Goal: Task Accomplishment & Management: Use online tool/utility

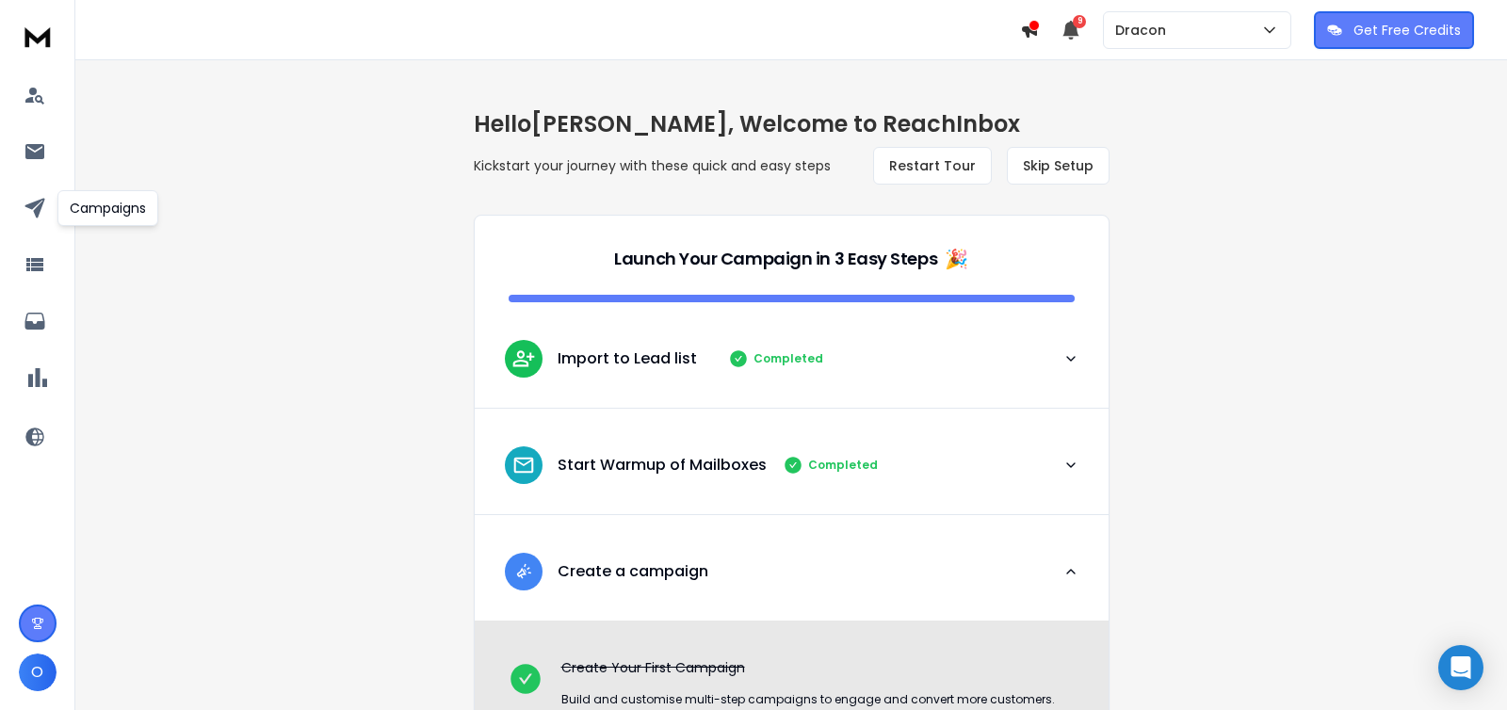
click at [28, 205] on icon at bounding box center [34, 208] width 20 height 20
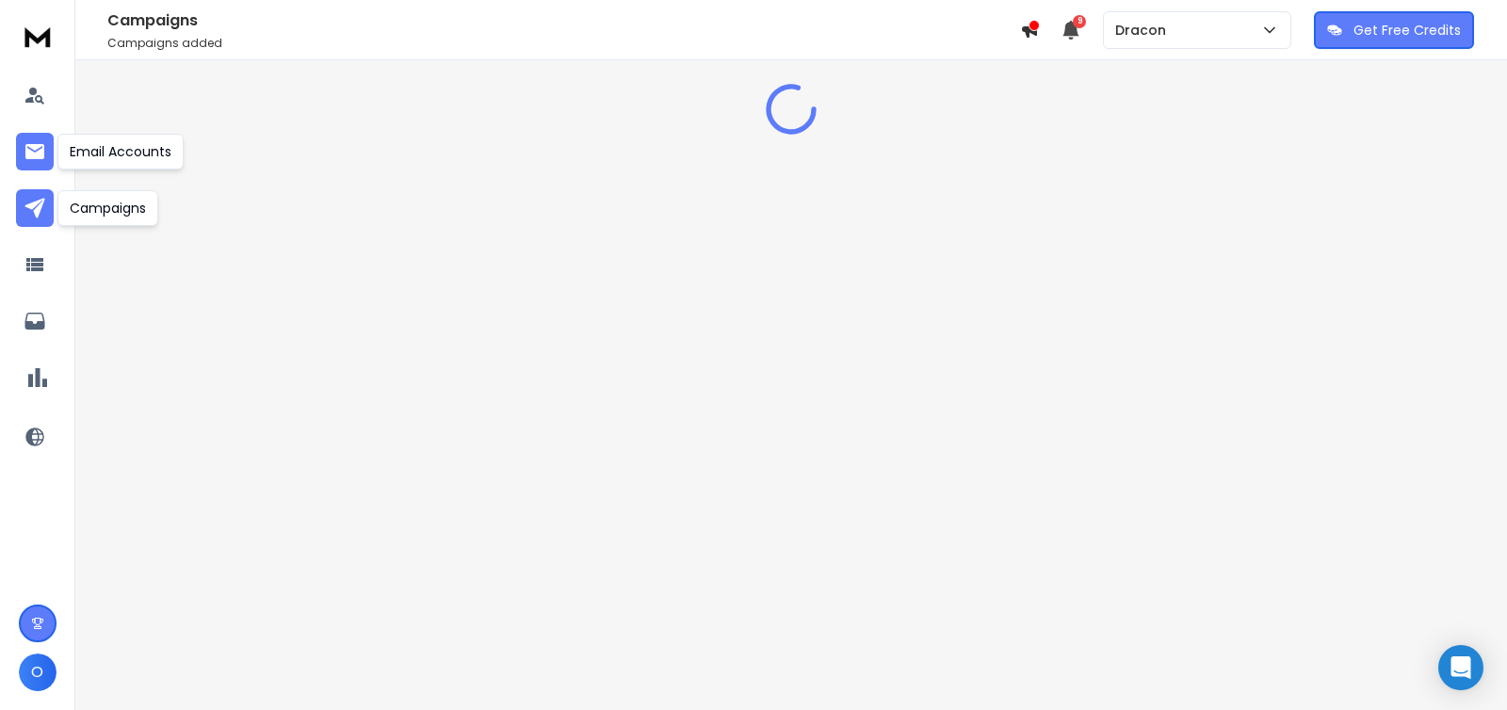
click at [40, 147] on icon at bounding box center [35, 151] width 23 height 23
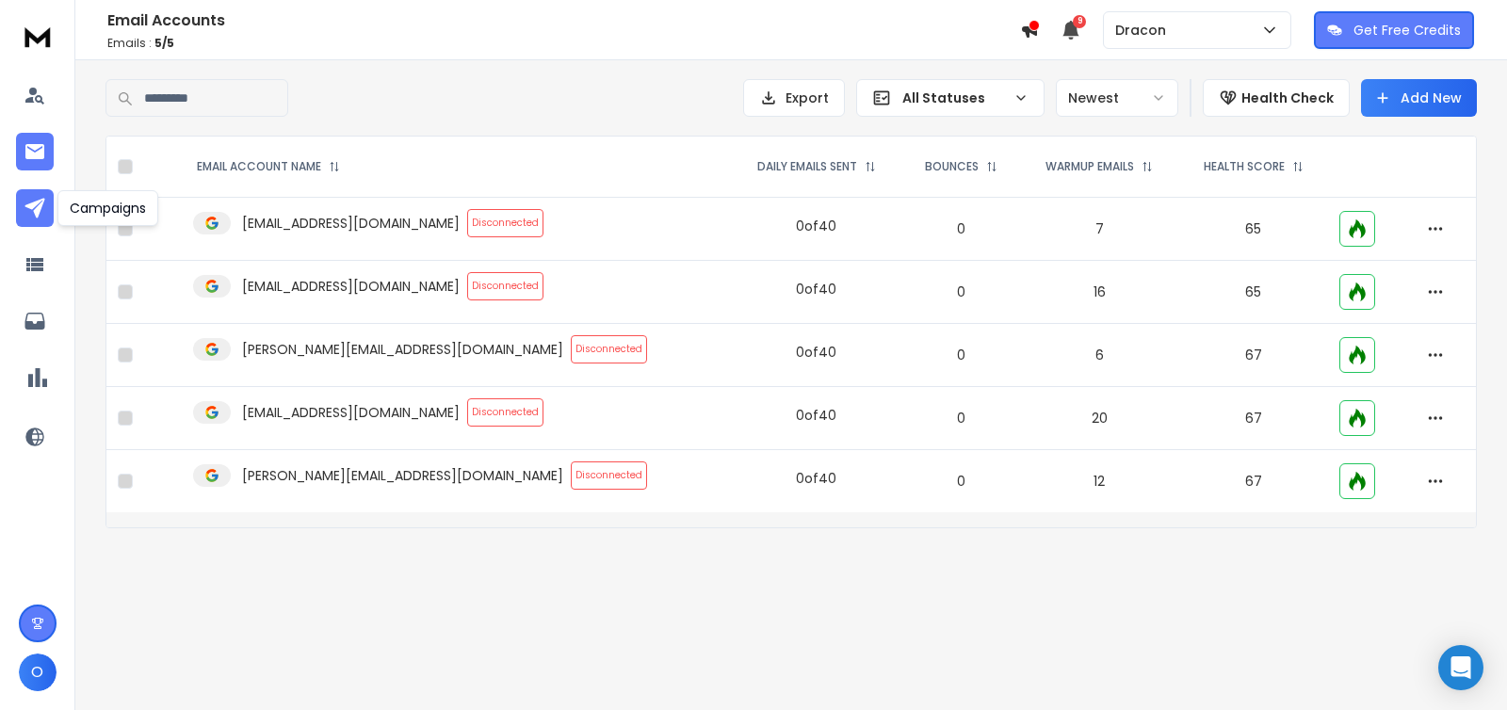
click at [47, 213] on link at bounding box center [35, 208] width 38 height 38
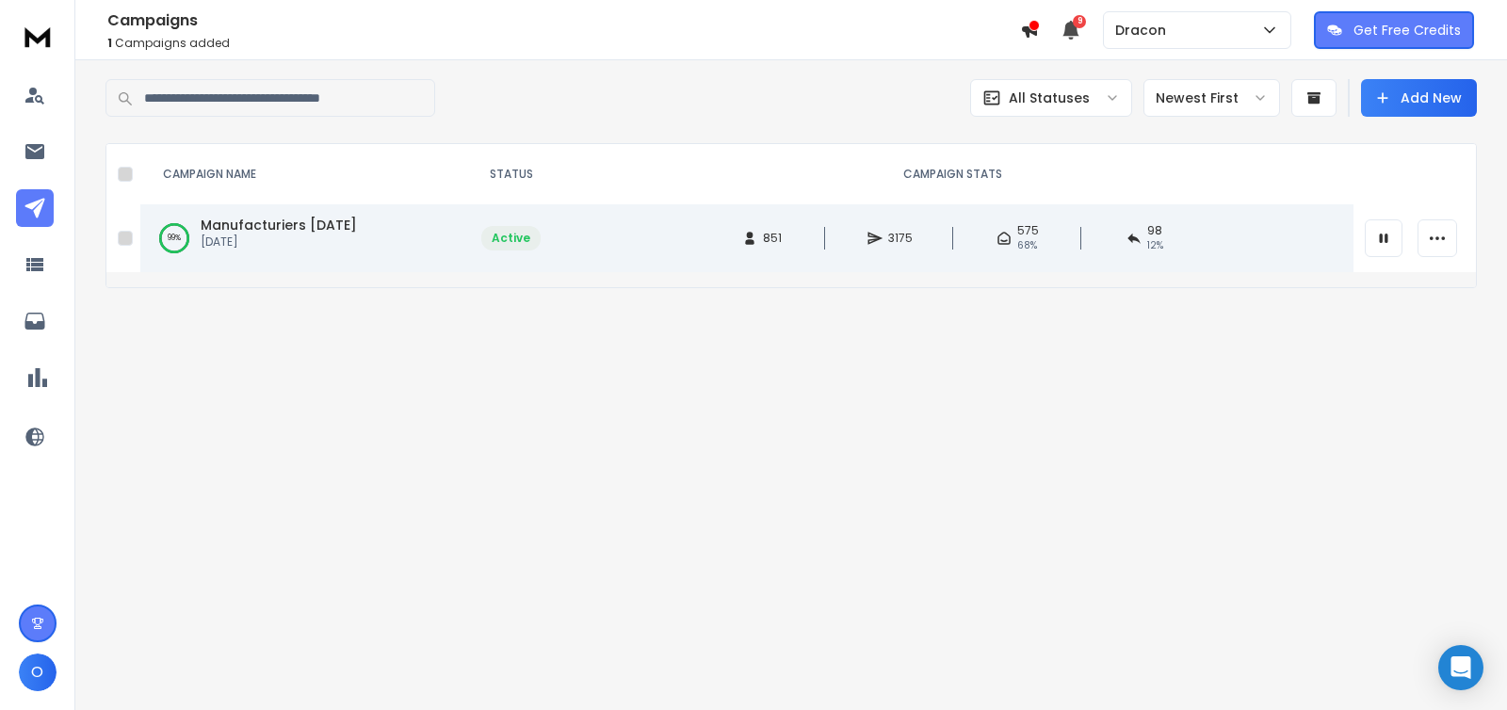
click at [261, 240] on p "[DATE]" at bounding box center [279, 241] width 156 height 15
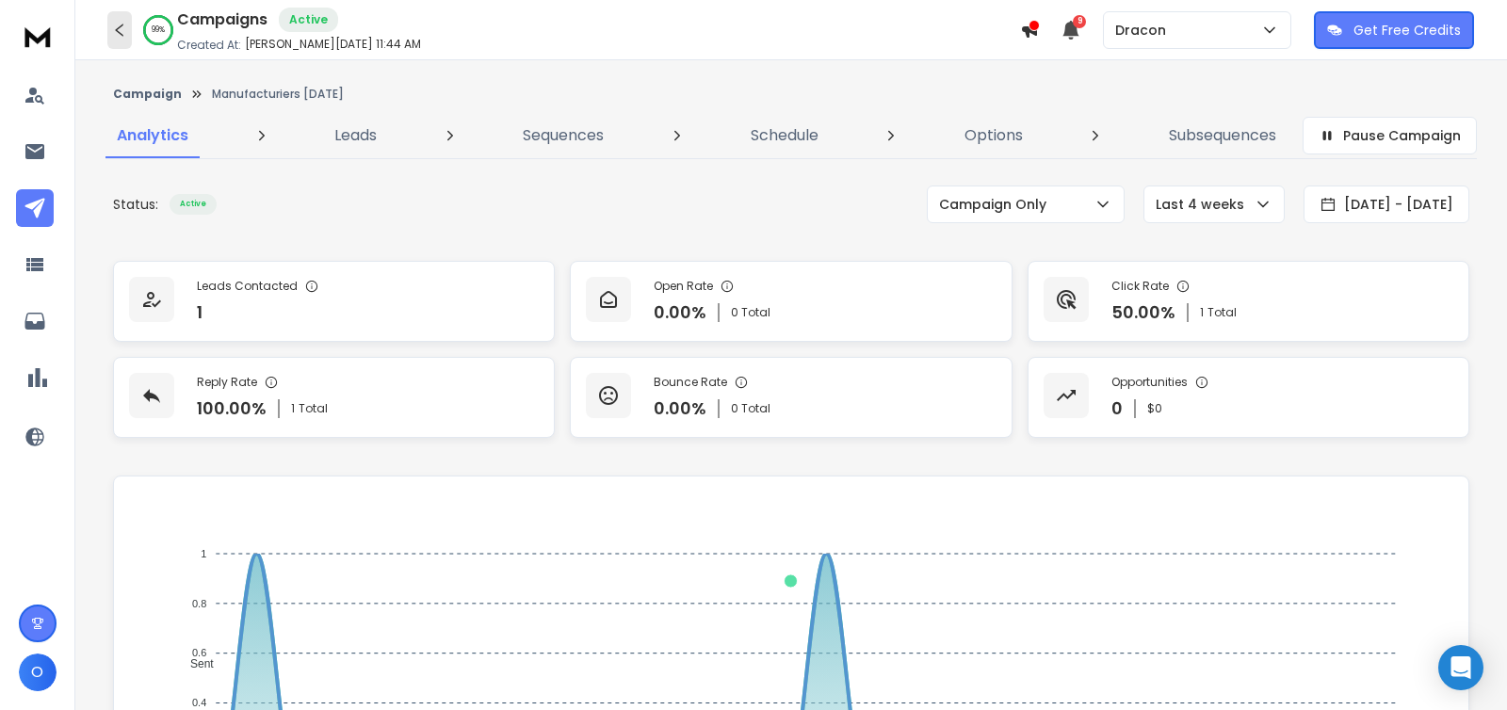
click at [124, 28] on icon at bounding box center [119, 30] width 17 height 17
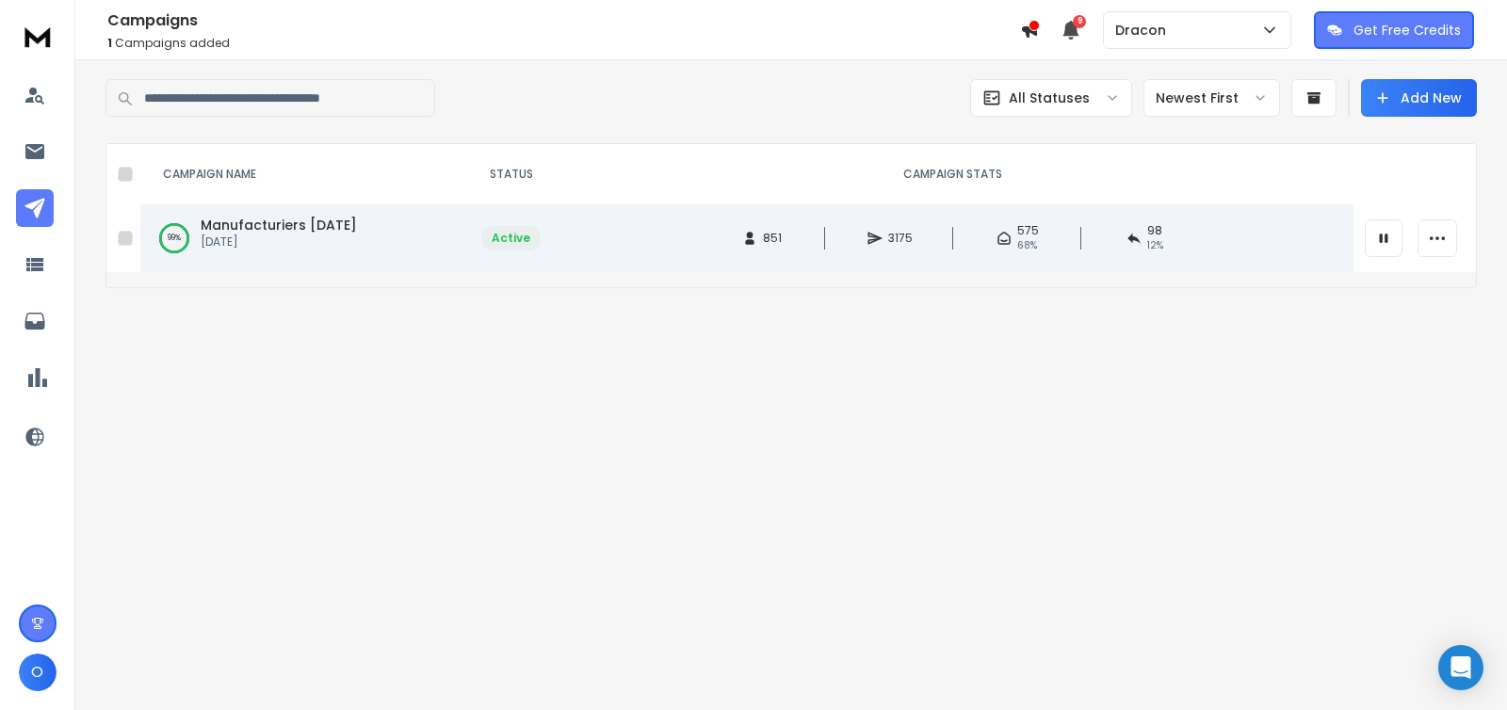
click at [328, 224] on span "Manufacturiers 30 janvier 2025" at bounding box center [279, 225] width 156 height 19
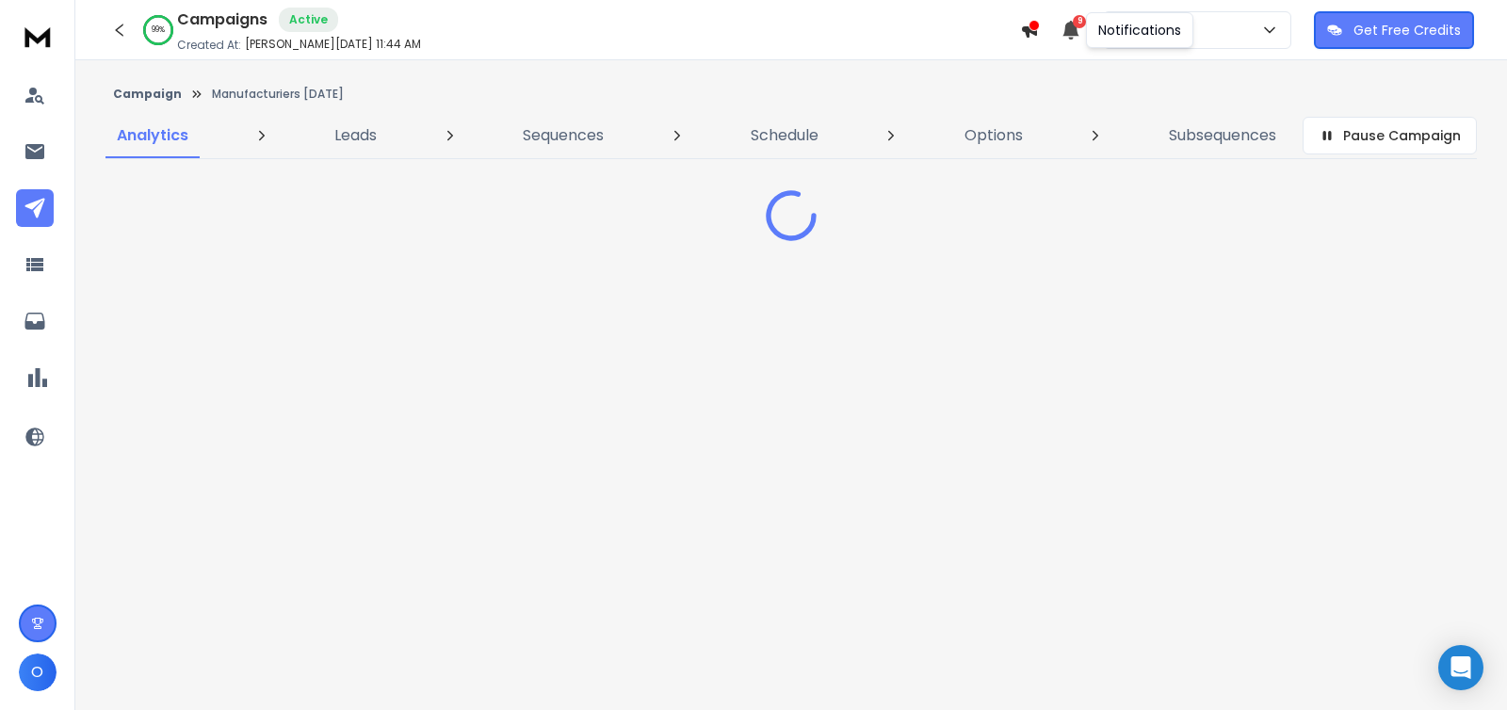
click at [1077, 24] on span "9" at bounding box center [1079, 21] width 13 height 13
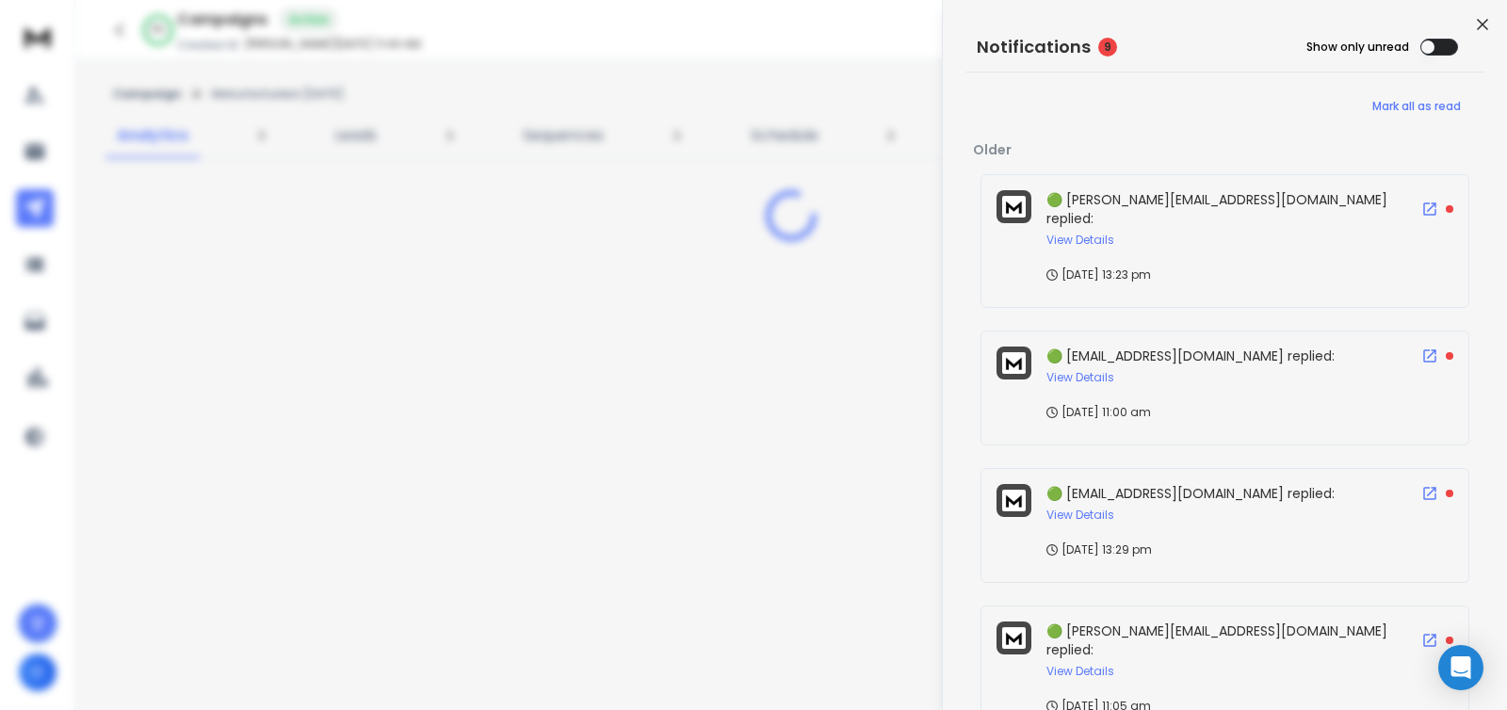
click at [1477, 20] on icon "button" at bounding box center [1481, 24] width 9 height 9
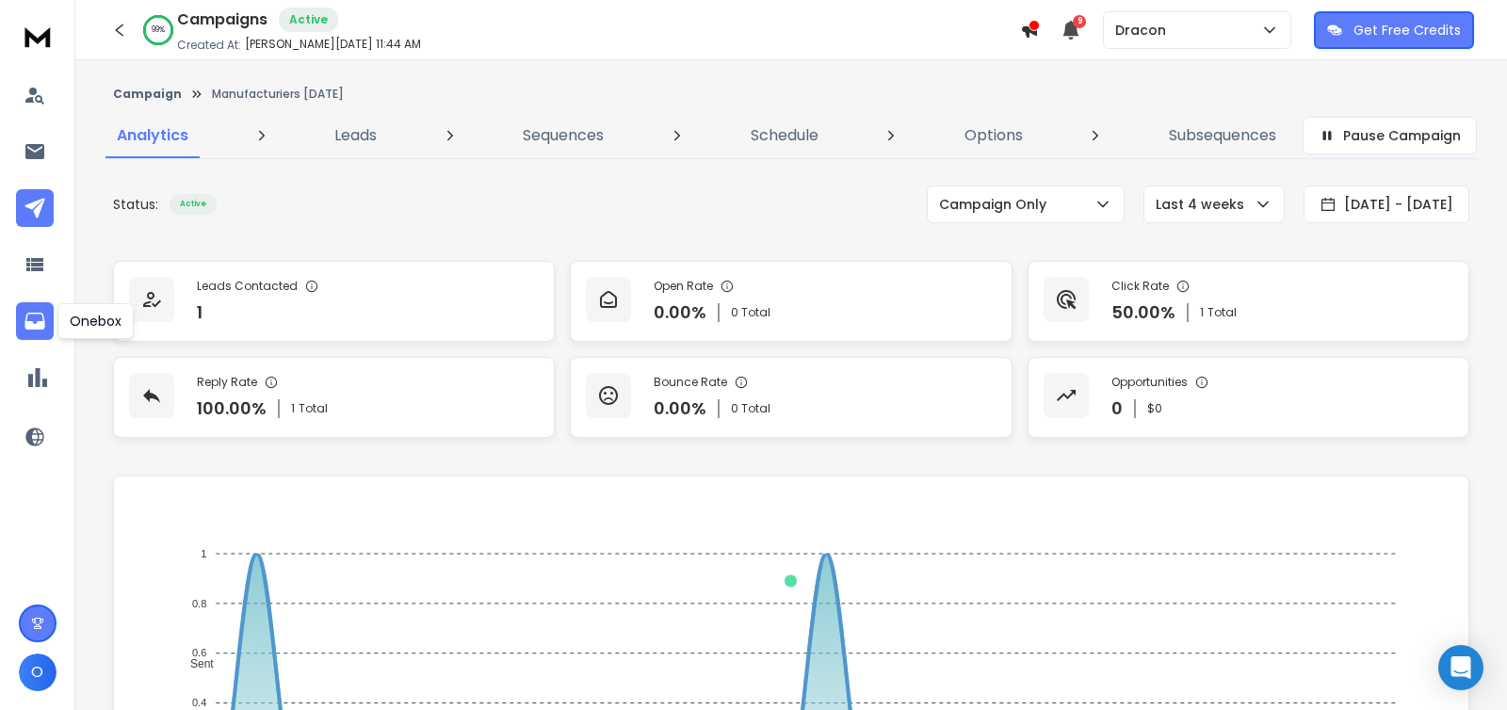
click at [39, 324] on icon at bounding box center [34, 321] width 20 height 17
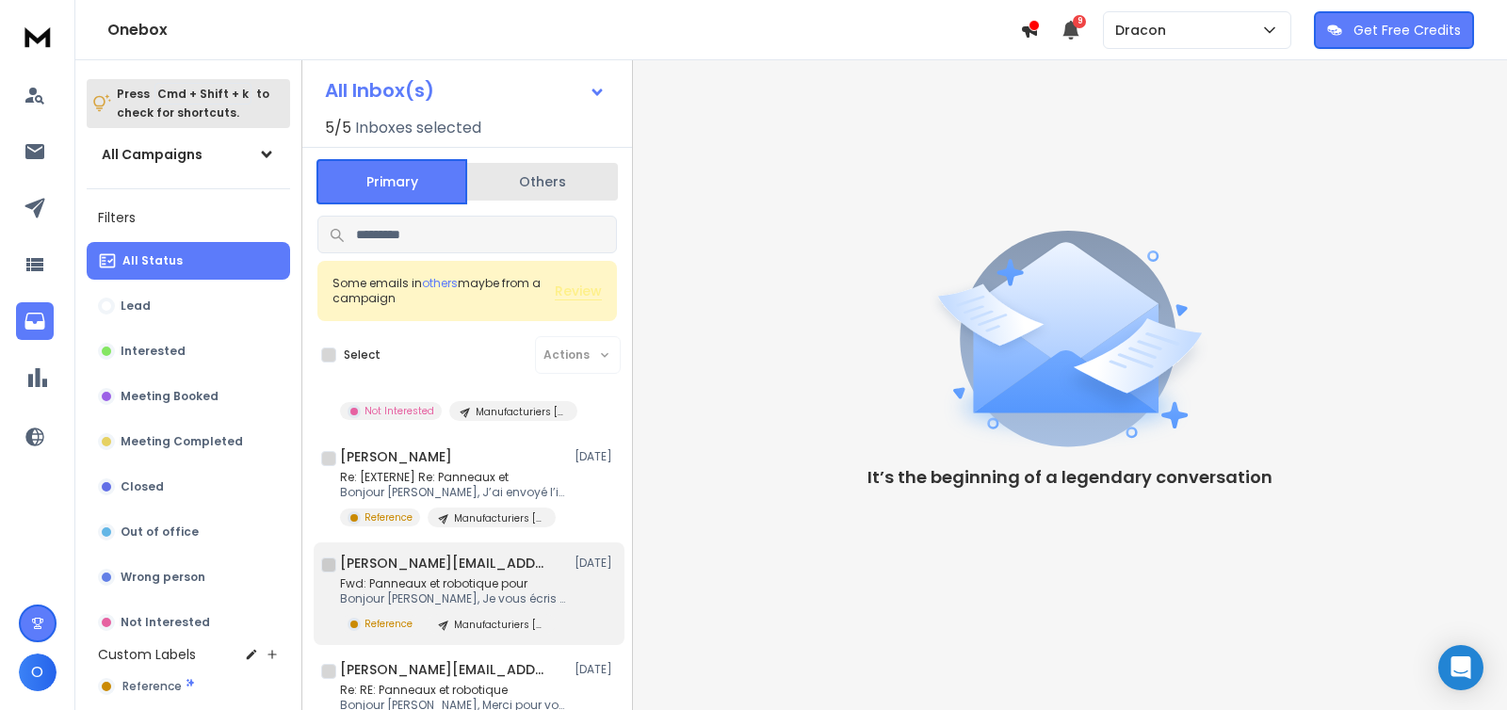
scroll to position [25, 0]
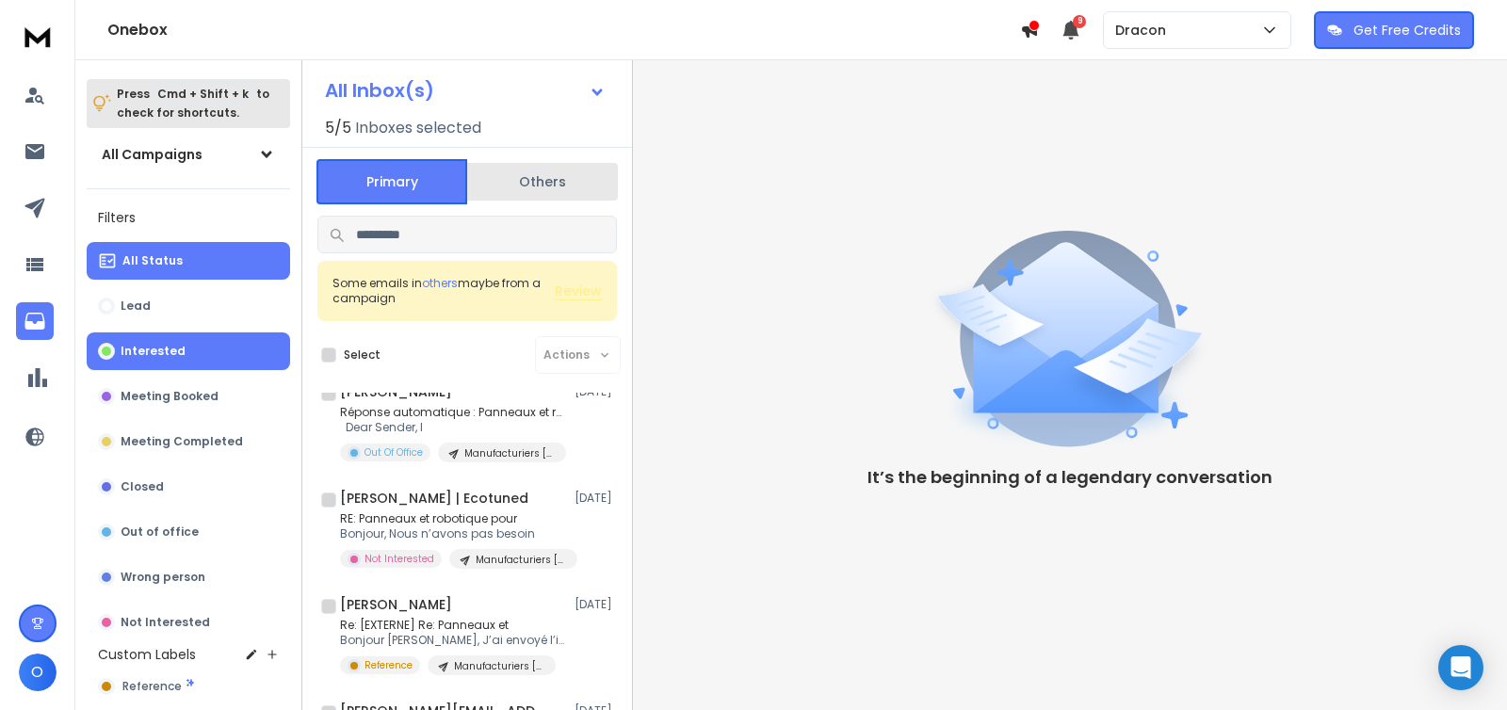
click at [117, 343] on div "Interested" at bounding box center [142, 351] width 88 height 17
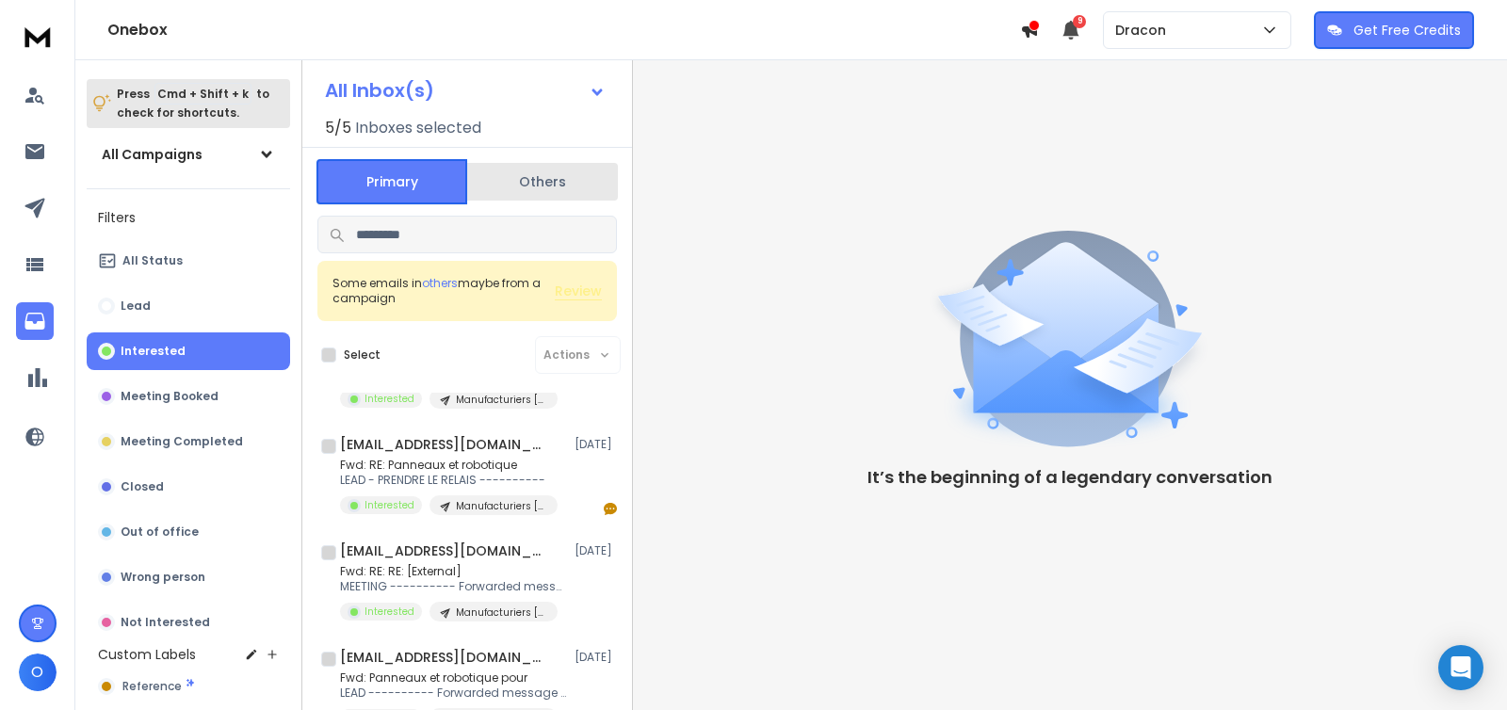
scroll to position [0, 0]
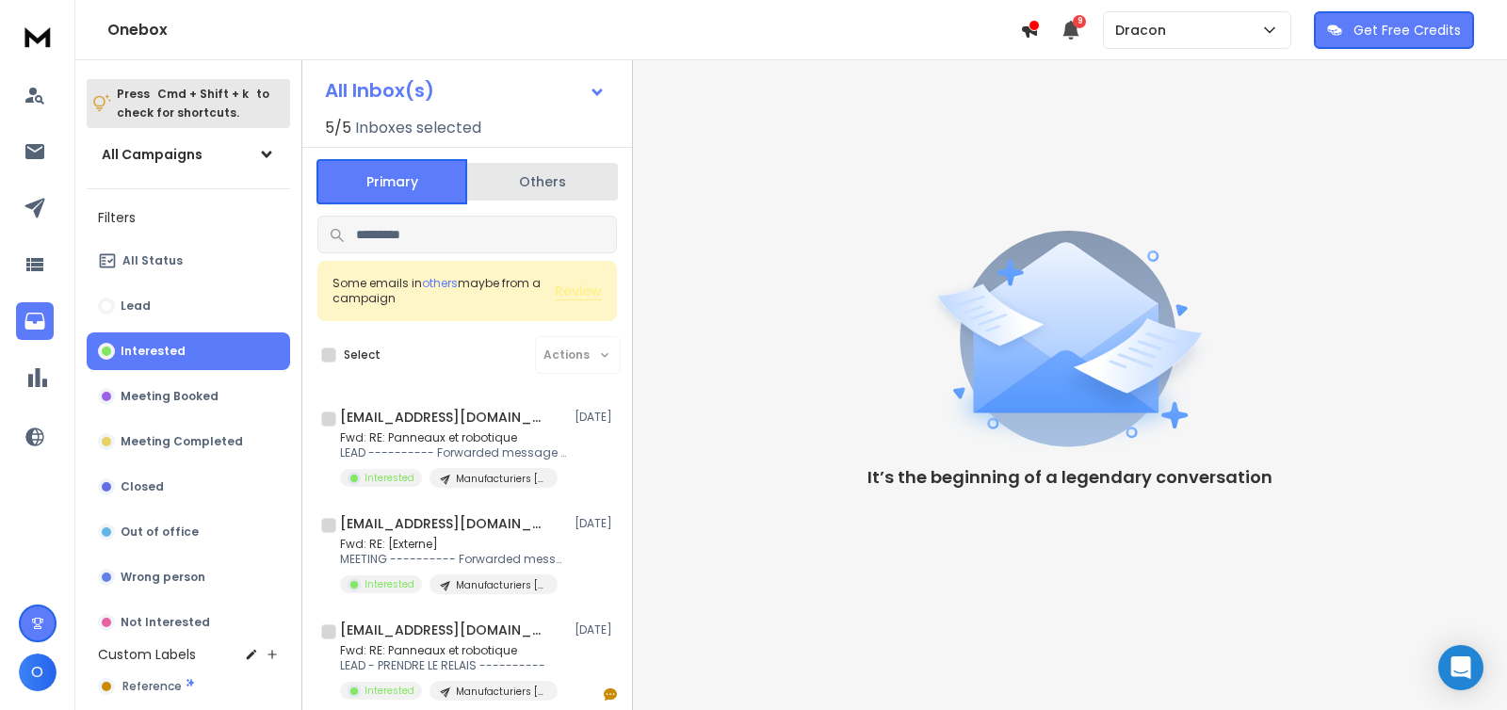
click at [575, 294] on span "Review" at bounding box center [578, 291] width 47 height 19
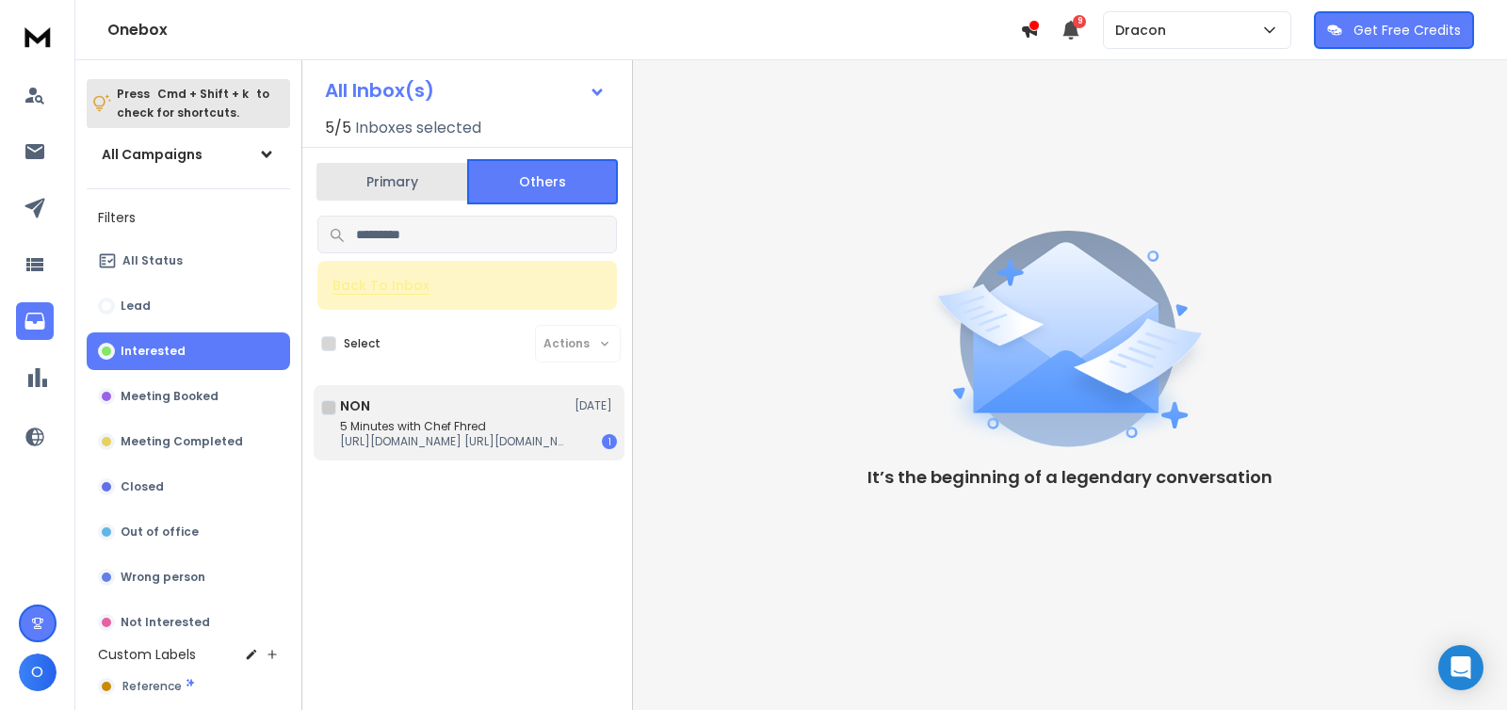
click at [442, 423] on p "5 Minutes with Chef Fhred" at bounding box center [453, 426] width 226 height 15
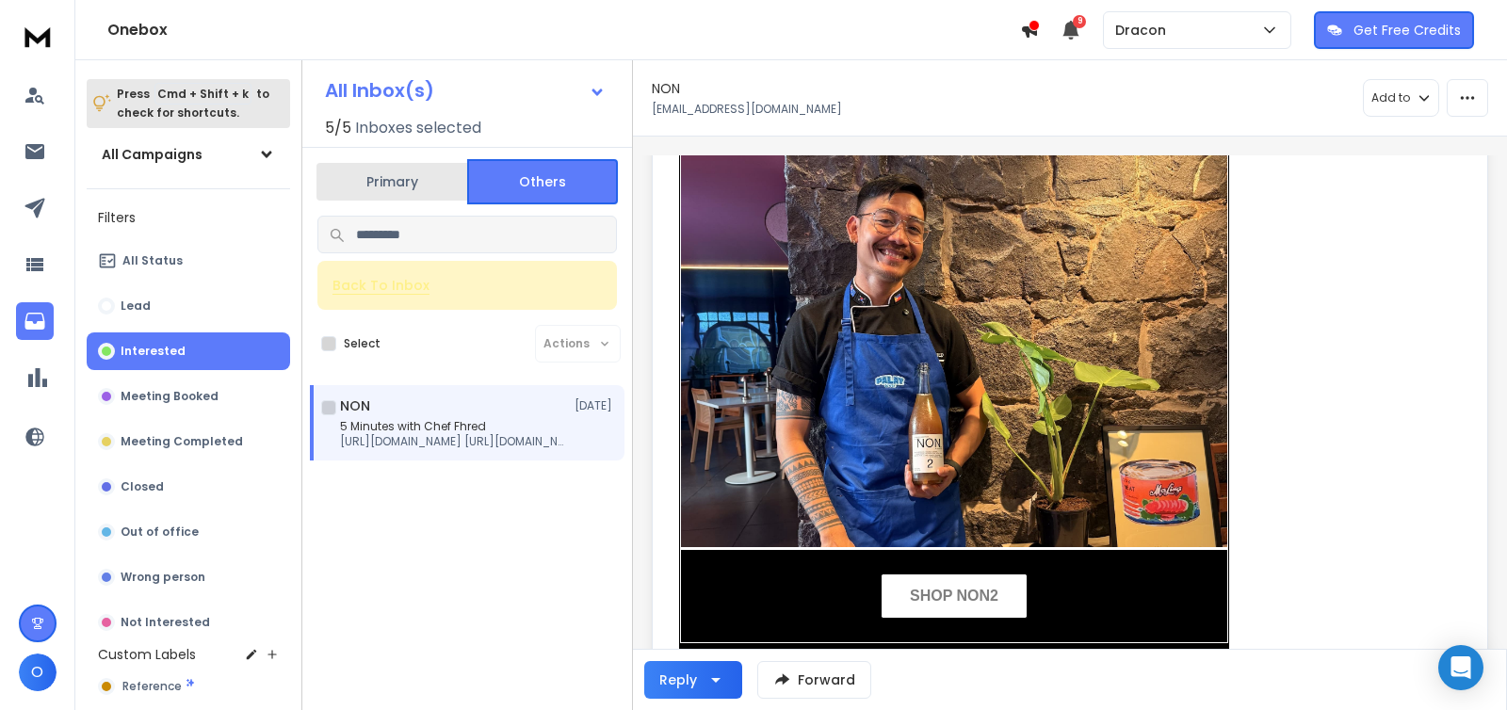
scroll to position [2705, 0]
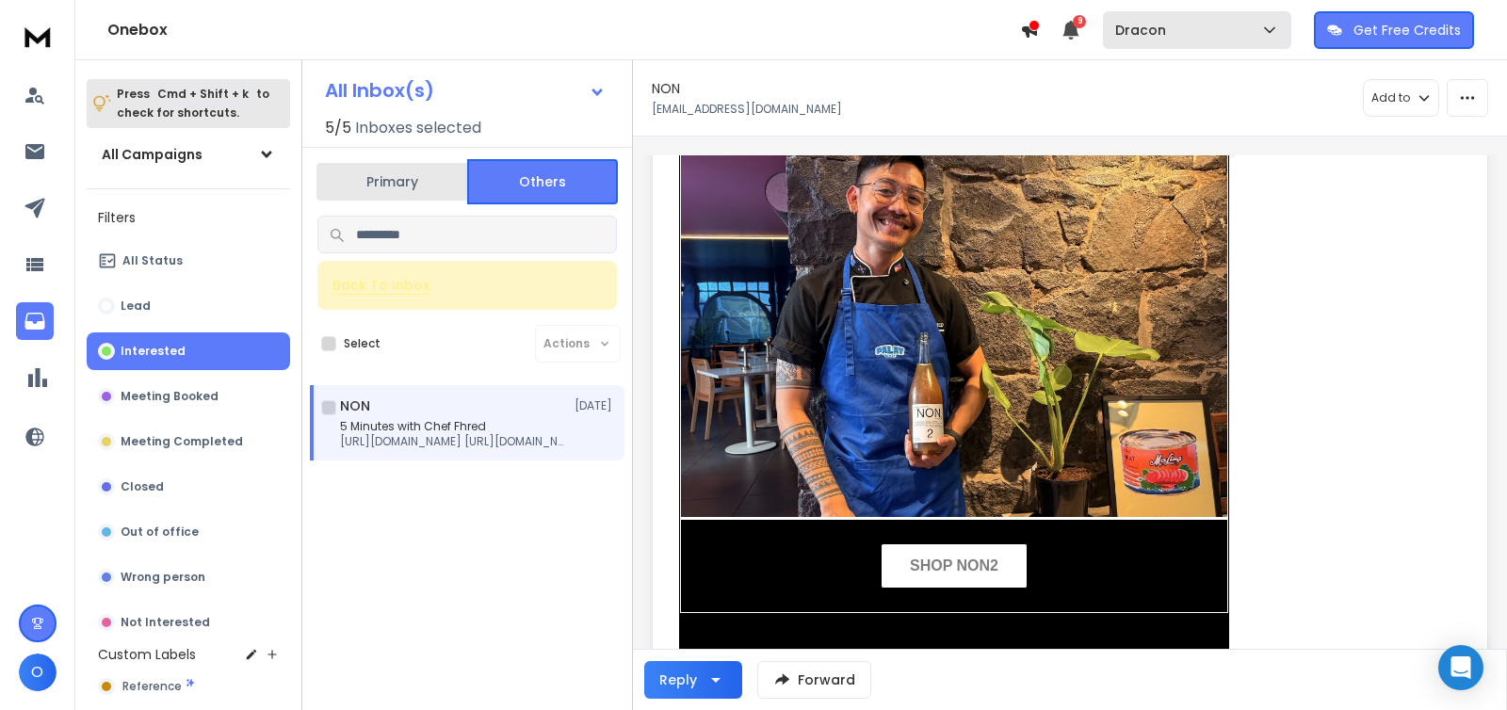
click at [1210, 31] on div "Dracon" at bounding box center [1197, 30] width 164 height 19
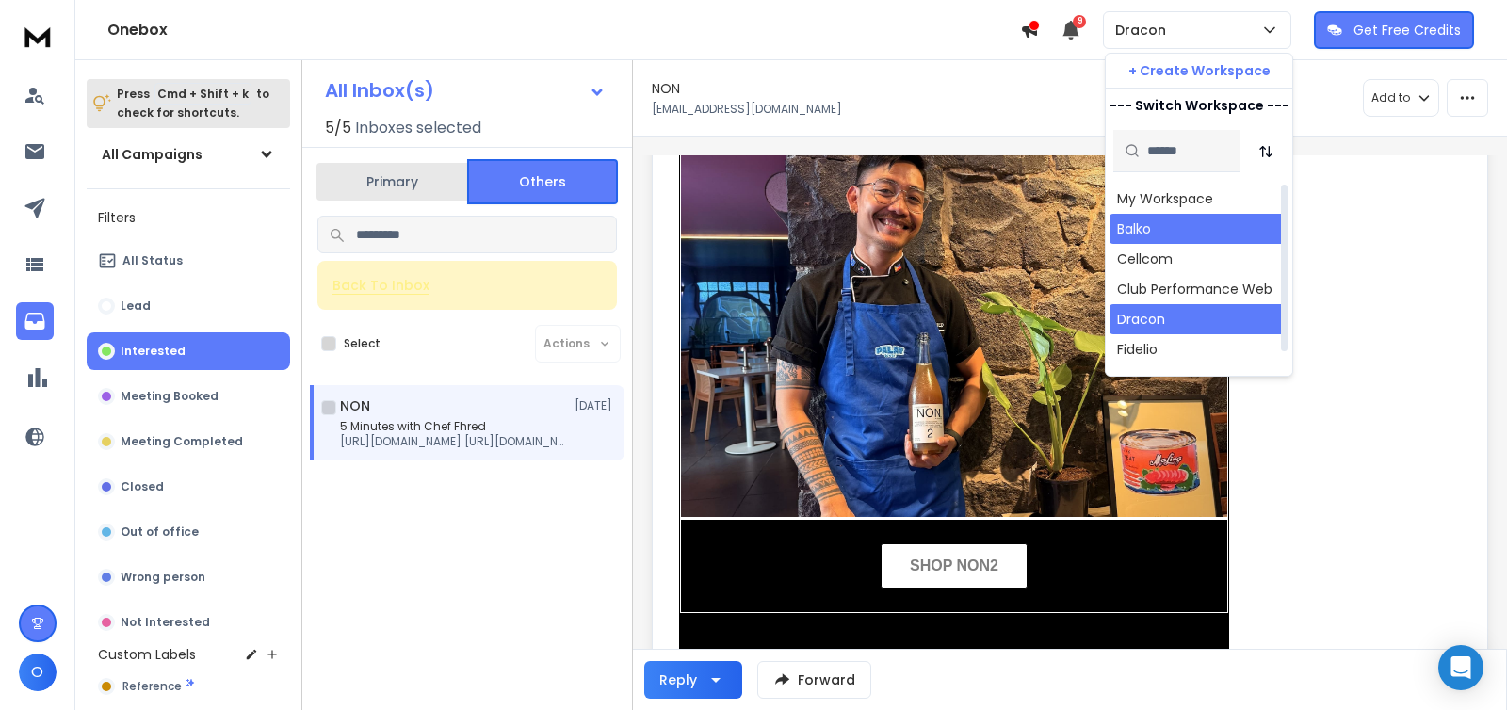
click at [1145, 236] on div "[PERSON_NAME]" at bounding box center [1134, 228] width 34 height 19
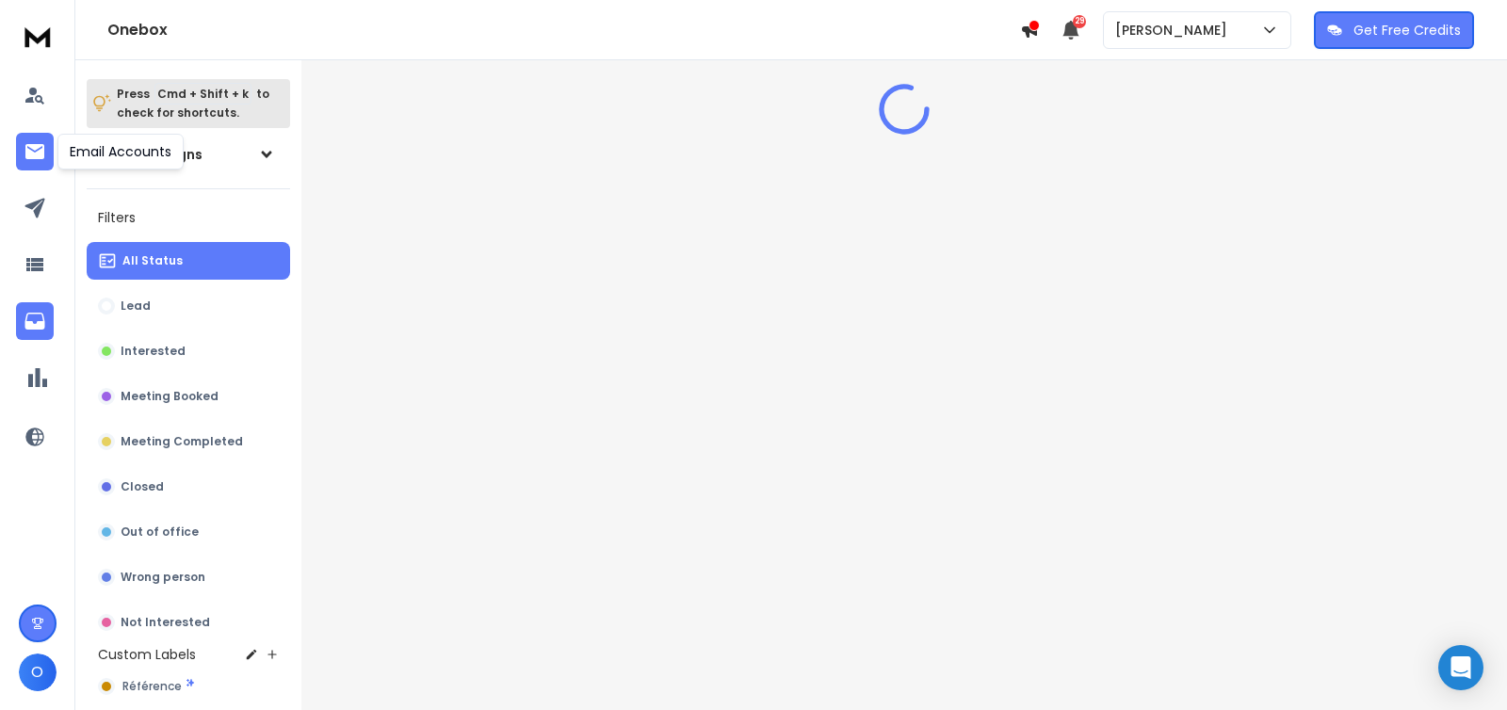
click at [39, 149] on icon at bounding box center [34, 151] width 19 height 15
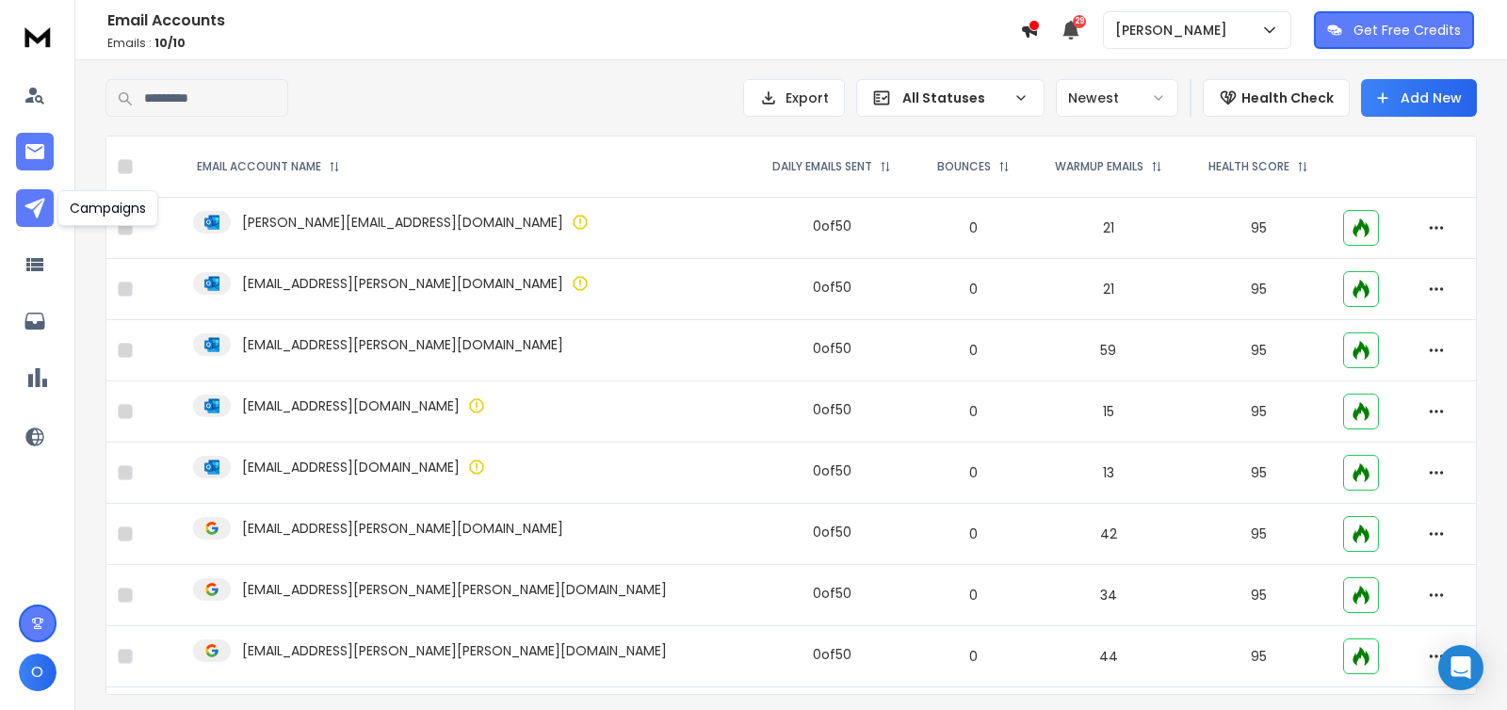
click at [43, 199] on icon at bounding box center [34, 208] width 20 height 20
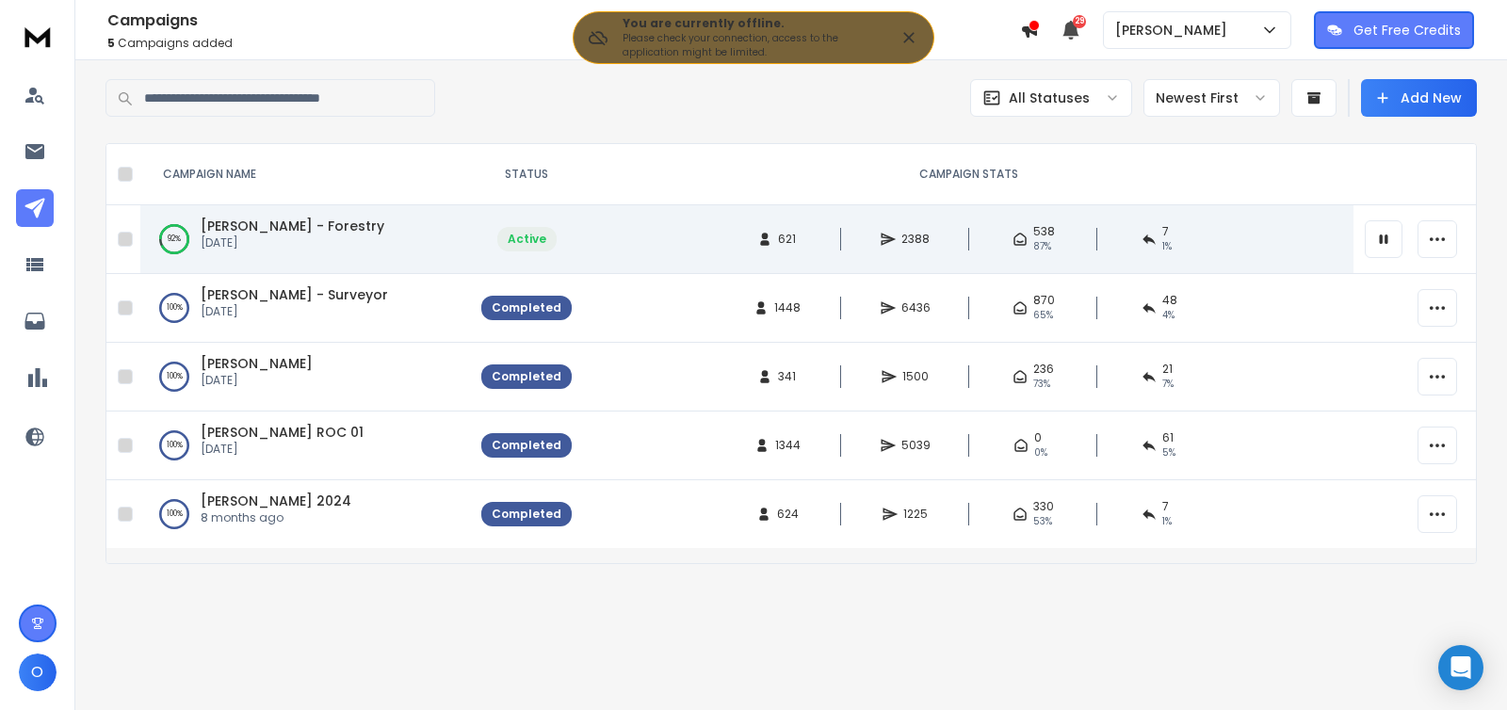
click at [283, 230] on span "[PERSON_NAME] - Forestry" at bounding box center [293, 226] width 184 height 19
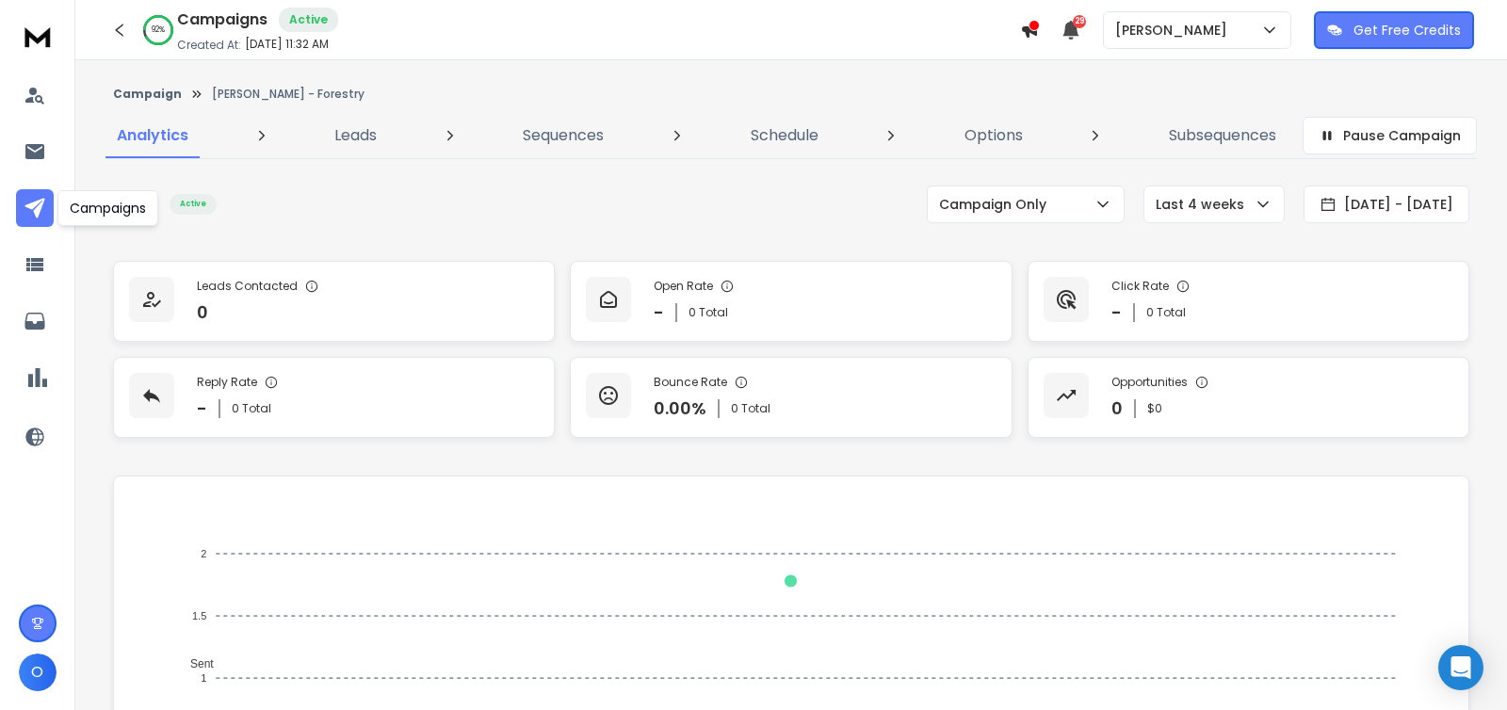
click at [40, 210] on icon at bounding box center [35, 208] width 23 height 23
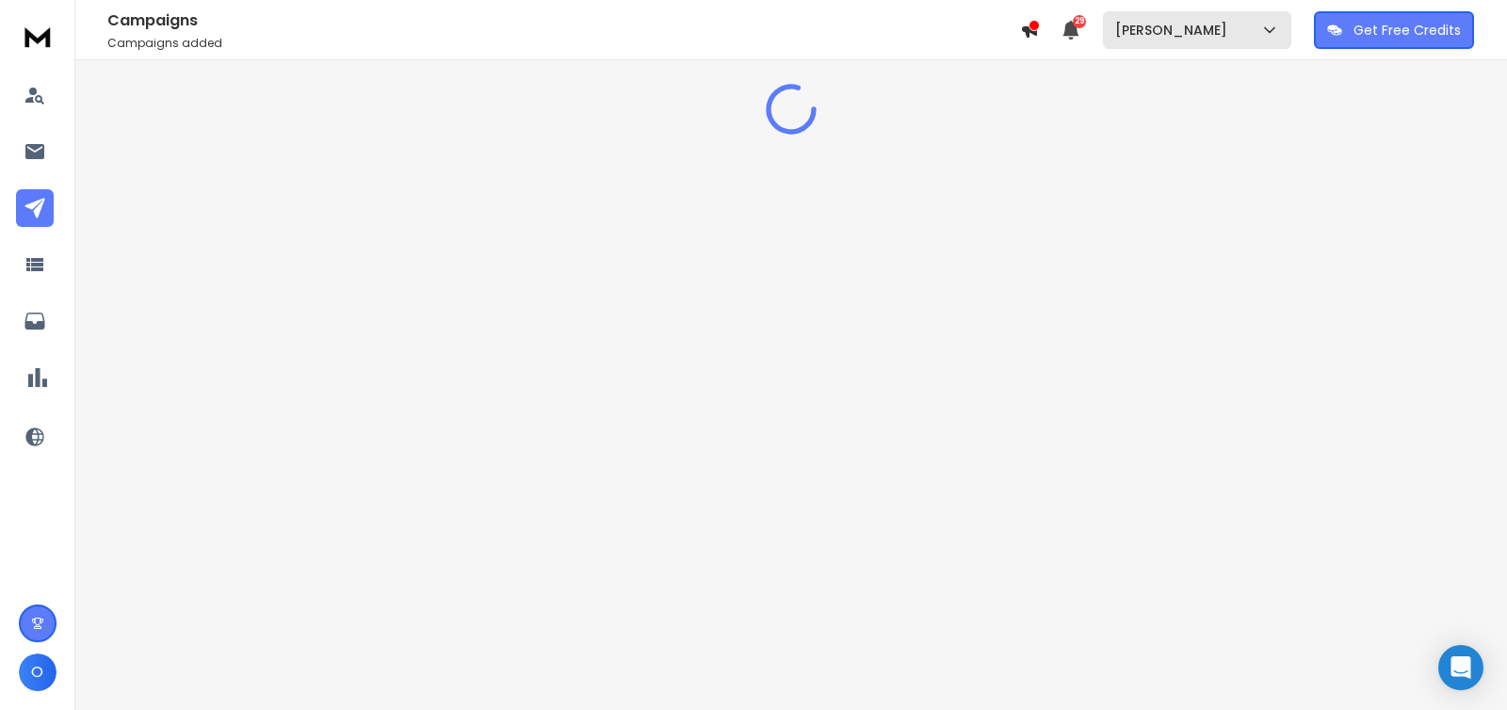
click at [1160, 21] on div "Balko" at bounding box center [1197, 30] width 164 height 19
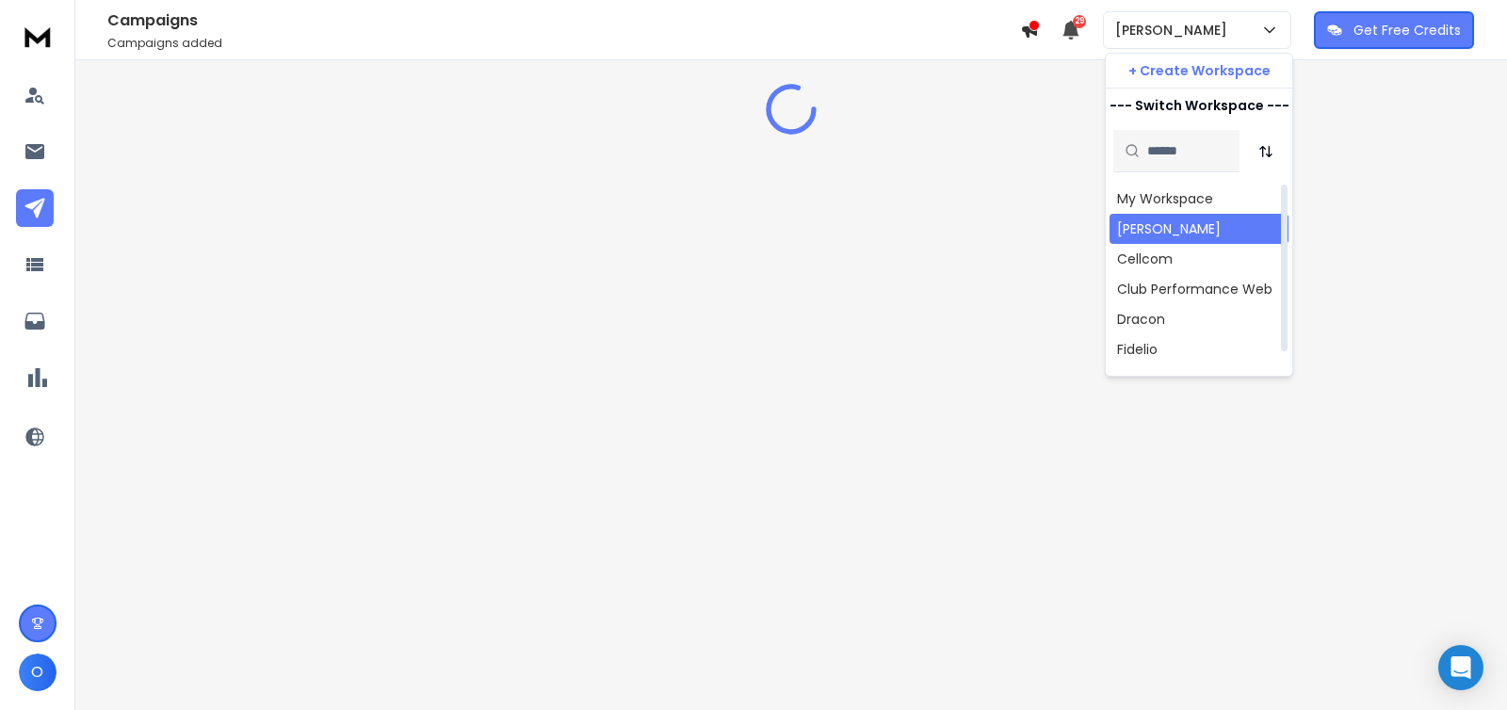
click at [1150, 226] on div "Balko" at bounding box center [1169, 228] width 104 height 19
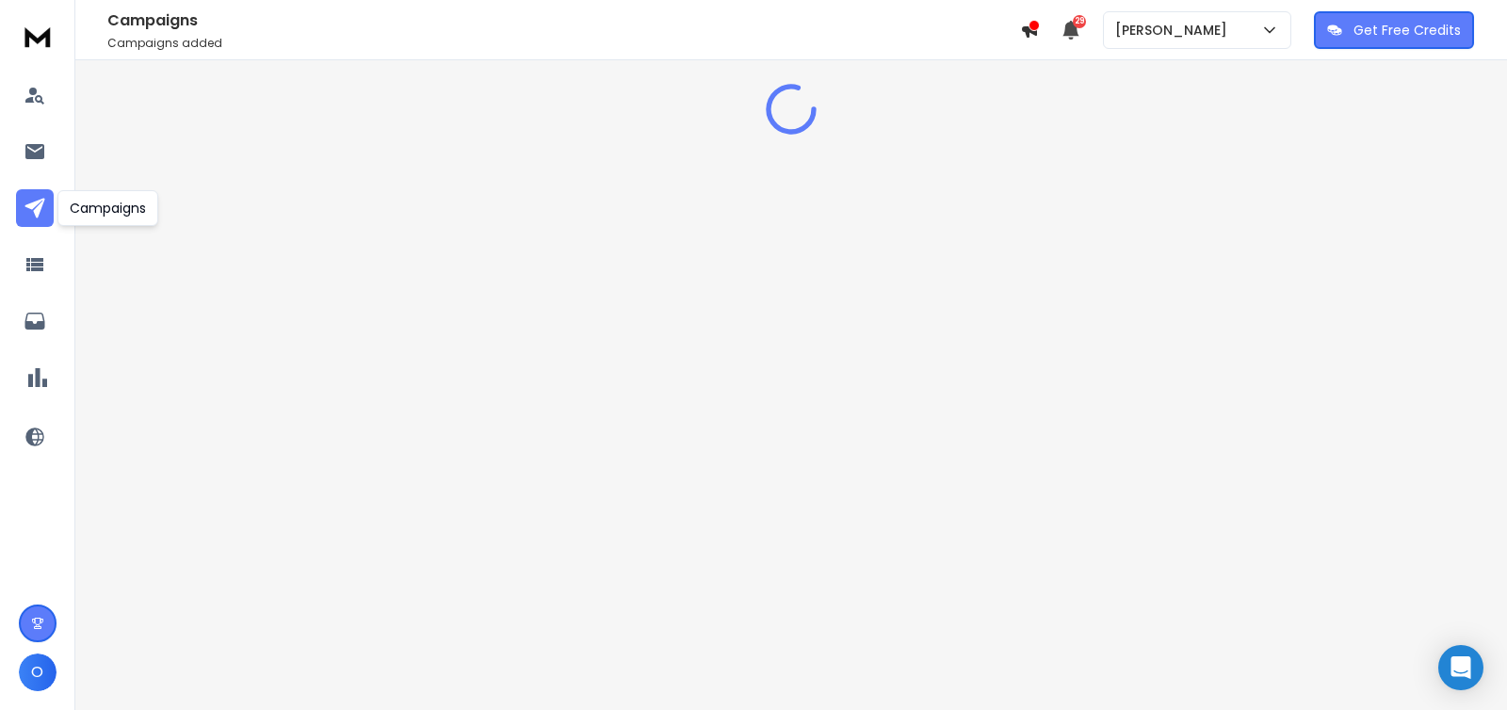
click at [40, 214] on icon at bounding box center [35, 208] width 23 height 23
